Goal: Communication & Community: Answer question/provide support

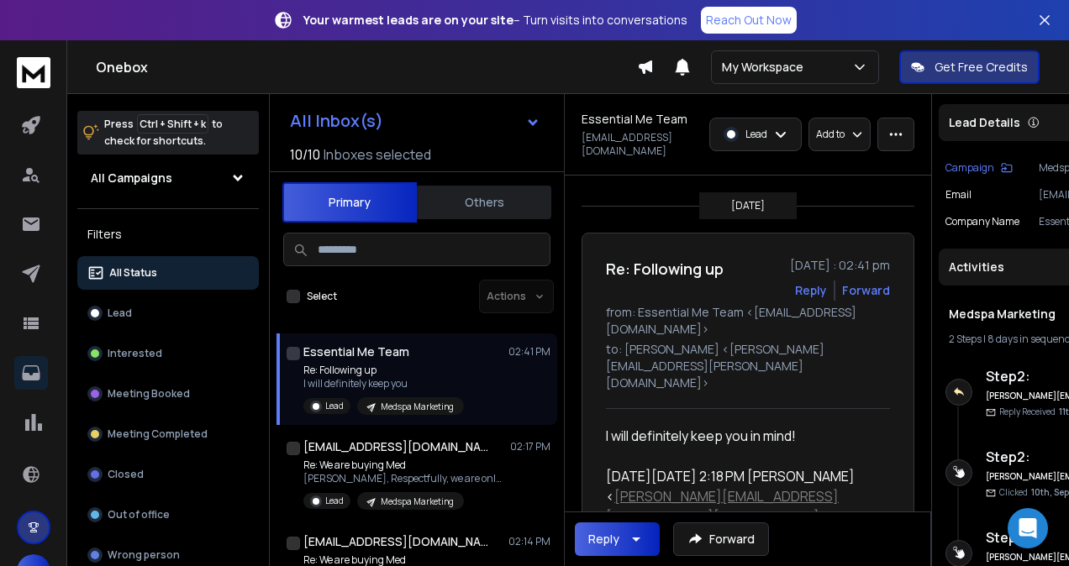
scroll to position [34, 0]
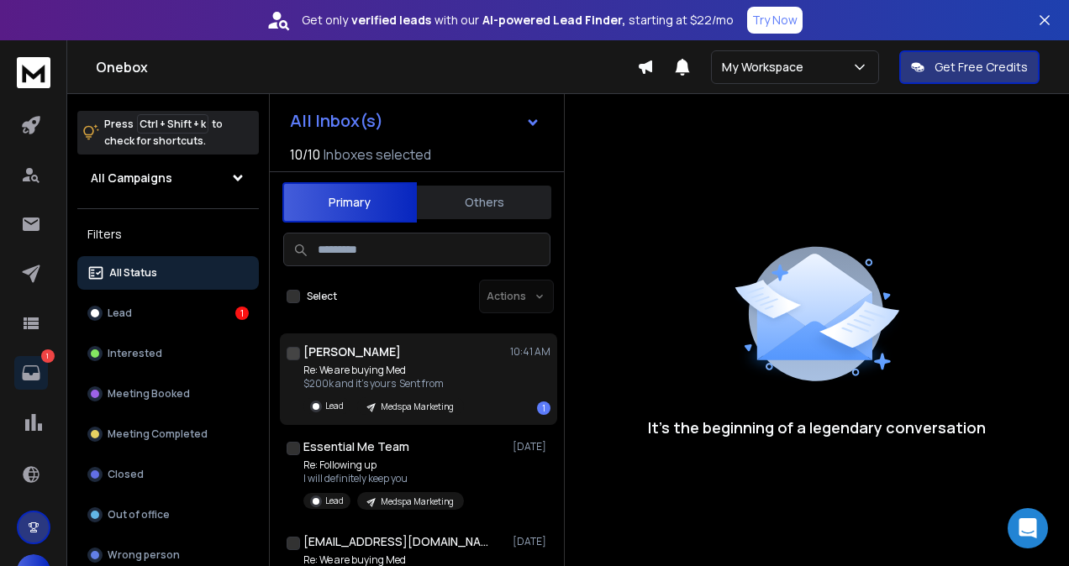
click at [378, 361] on div "[PERSON_NAME] 10:41 AM Re: We are buying Med $200k and it’s yours Sent from Lea…" at bounding box center [426, 379] width 247 height 71
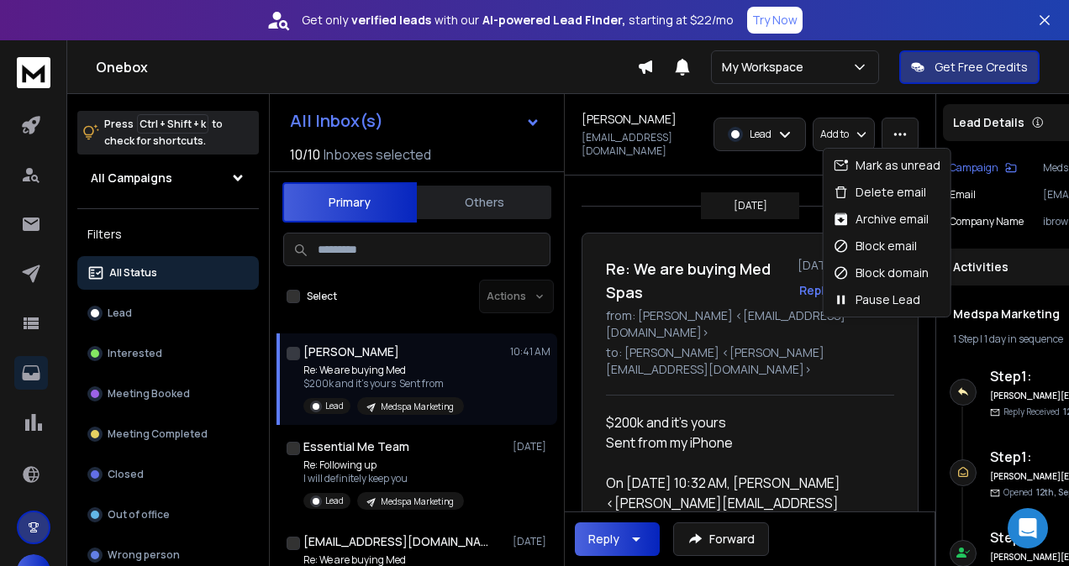
click at [919, 136] on button "button" at bounding box center [900, 135] width 37 height 34
click at [904, 235] on div "Block email" at bounding box center [887, 246] width 120 height 27
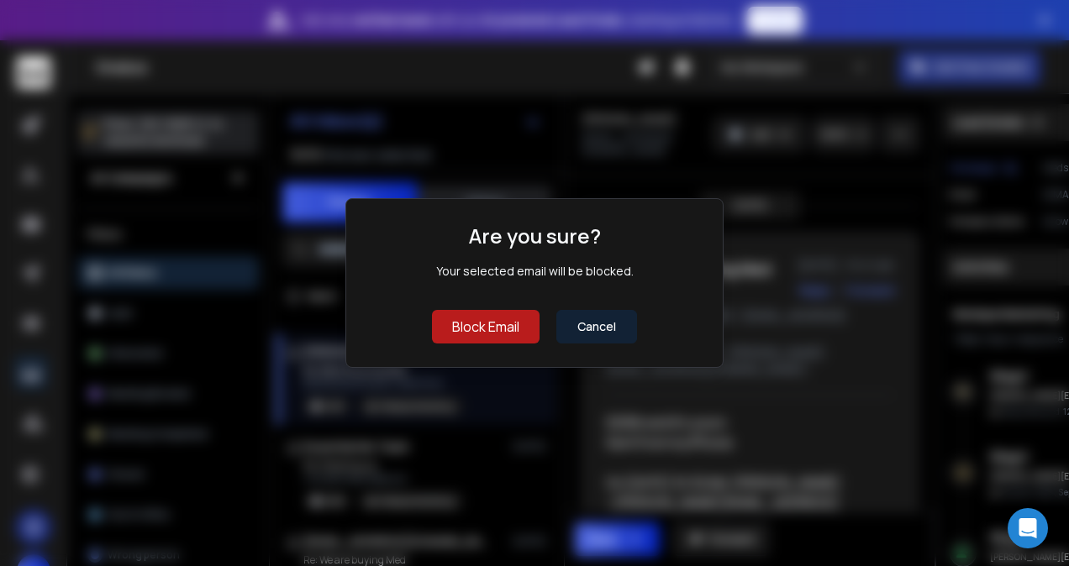
click at [440, 326] on button "Block Email" at bounding box center [486, 327] width 108 height 34
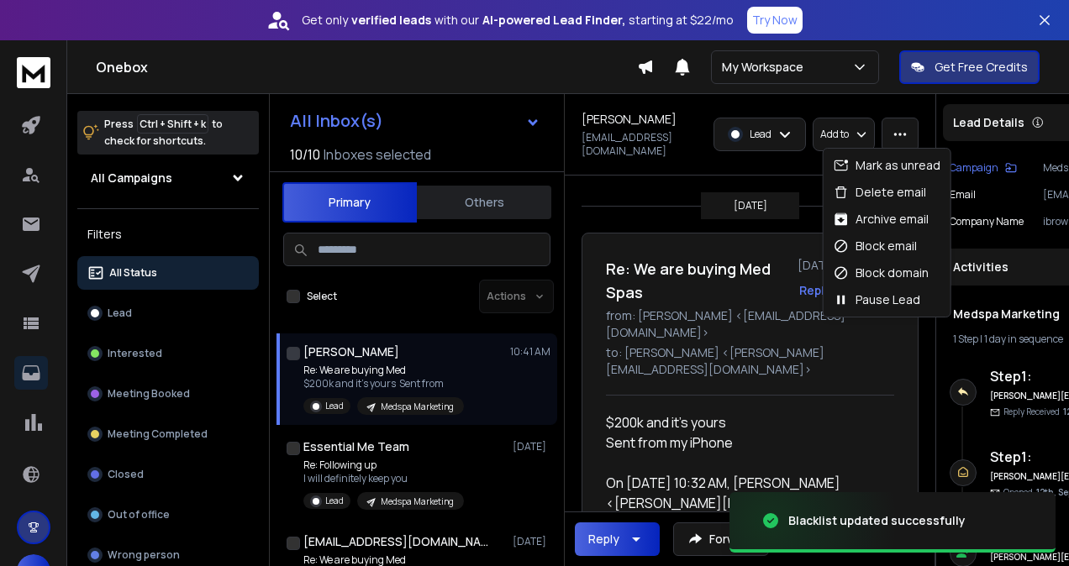
click at [908, 129] on icon "button" at bounding box center [900, 134] width 15 height 15
click at [879, 187] on div "Delete email" at bounding box center [880, 192] width 92 height 17
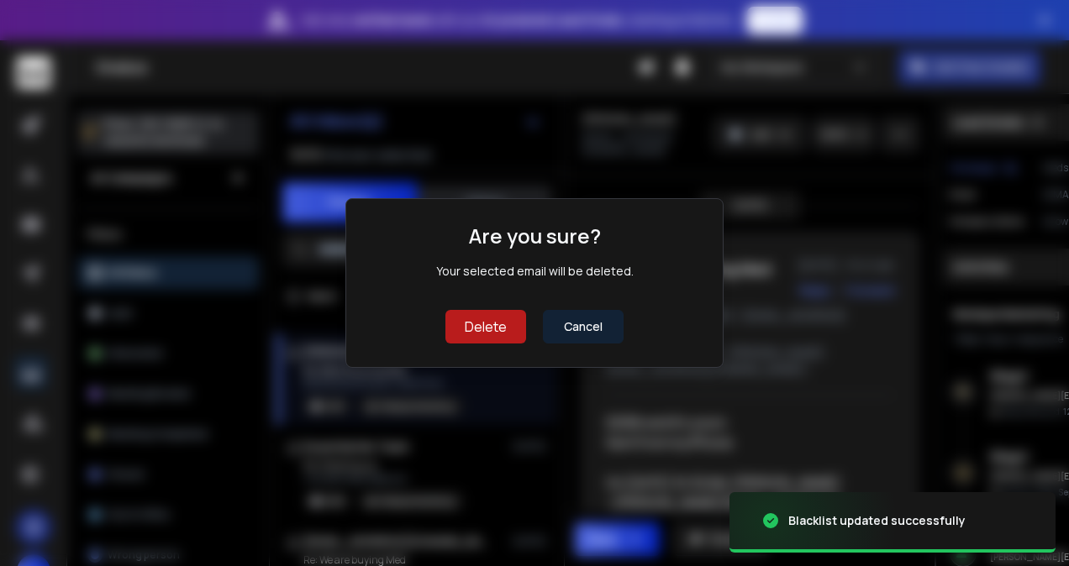
click at [472, 323] on button "Delete" at bounding box center [485, 327] width 81 height 34
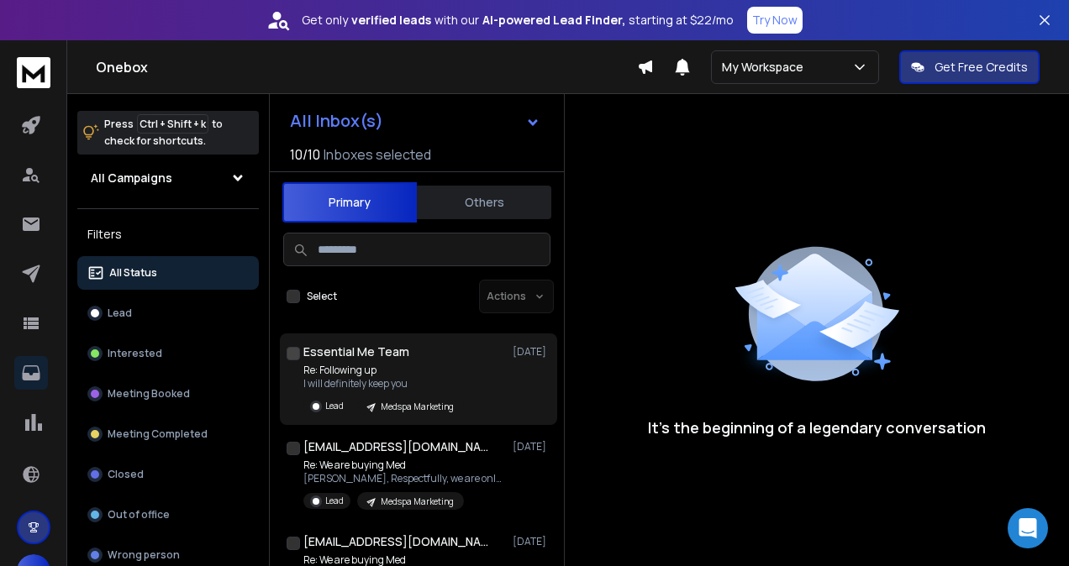
click at [350, 358] on h1 "Essential Me Team" at bounding box center [356, 352] width 106 height 17
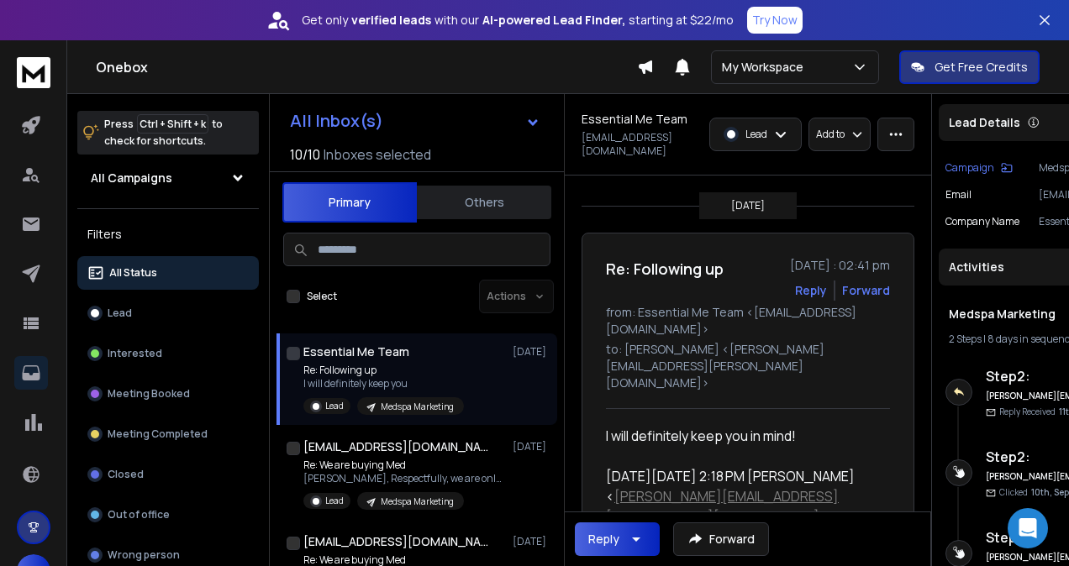
click at [586, 534] on button "Reply" at bounding box center [617, 540] width 85 height 34
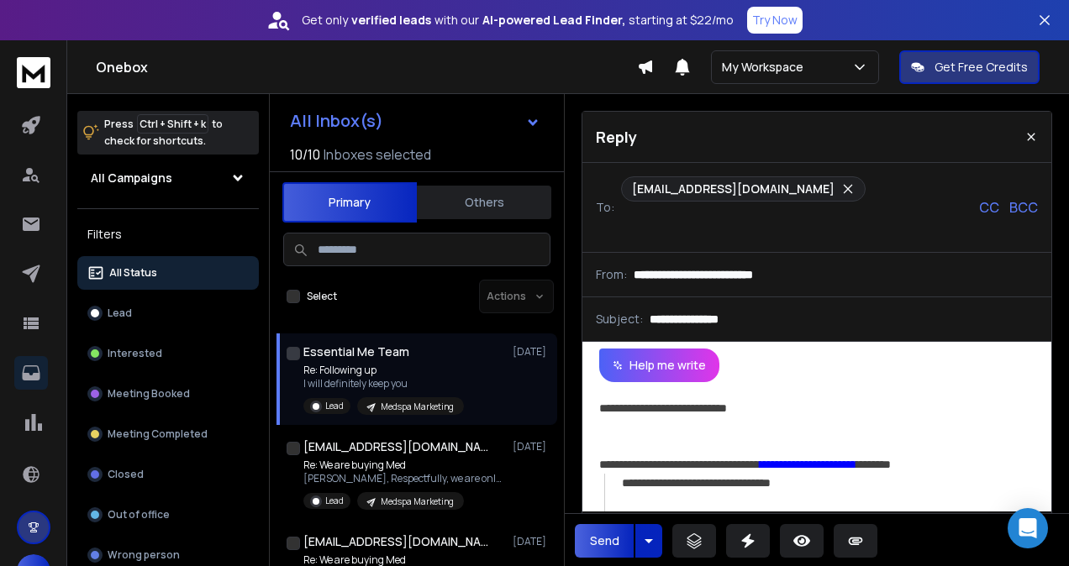
click at [605, 560] on div "Send" at bounding box center [817, 541] width 504 height 55
click at [602, 551] on button "Send" at bounding box center [604, 541] width 59 height 34
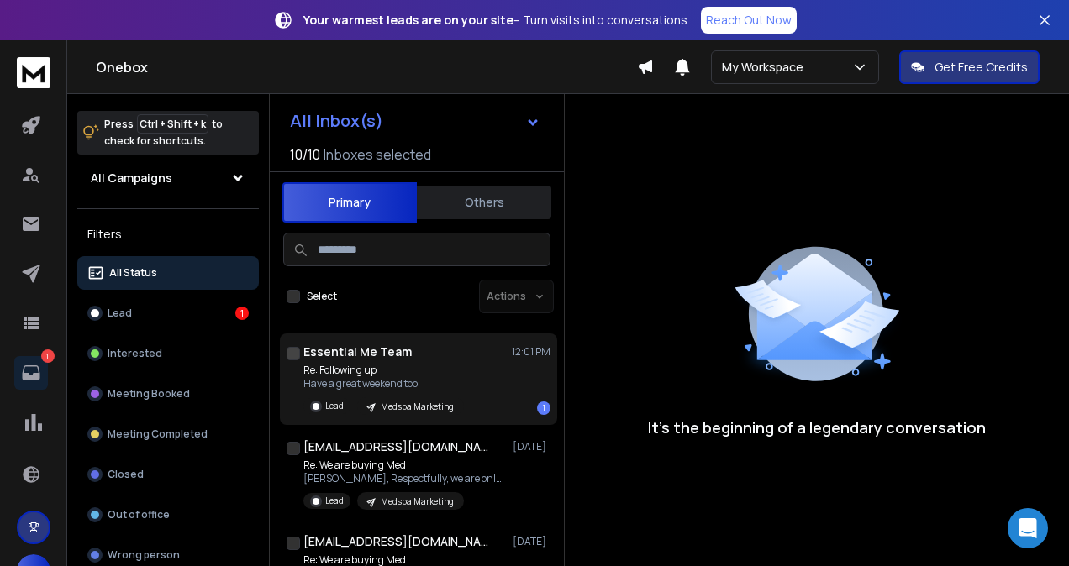
click at [377, 356] on h1 "Essential Me Team" at bounding box center [357, 352] width 108 height 17
